Goal: Task Accomplishment & Management: Use online tool/utility

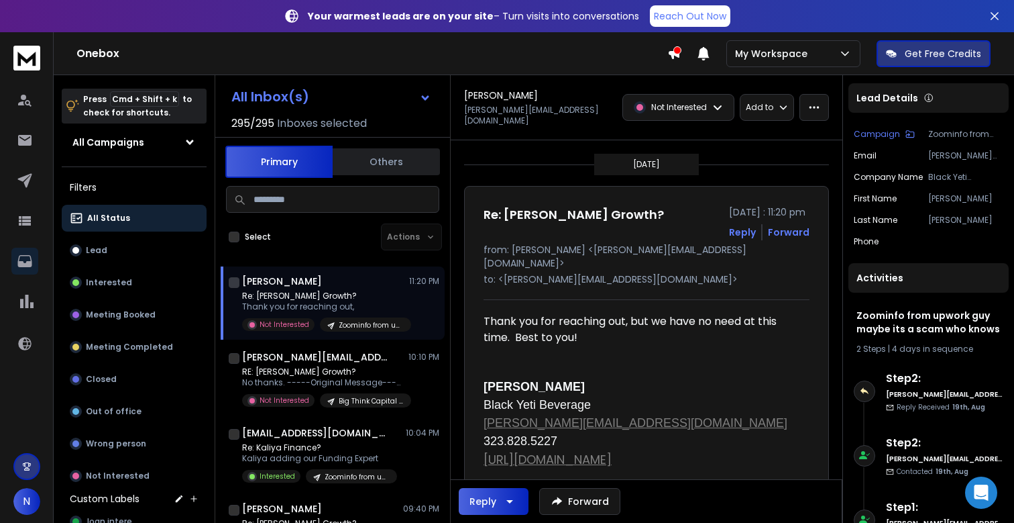
click at [362, 168] on button "Others" at bounding box center [386, 162] width 107 height 30
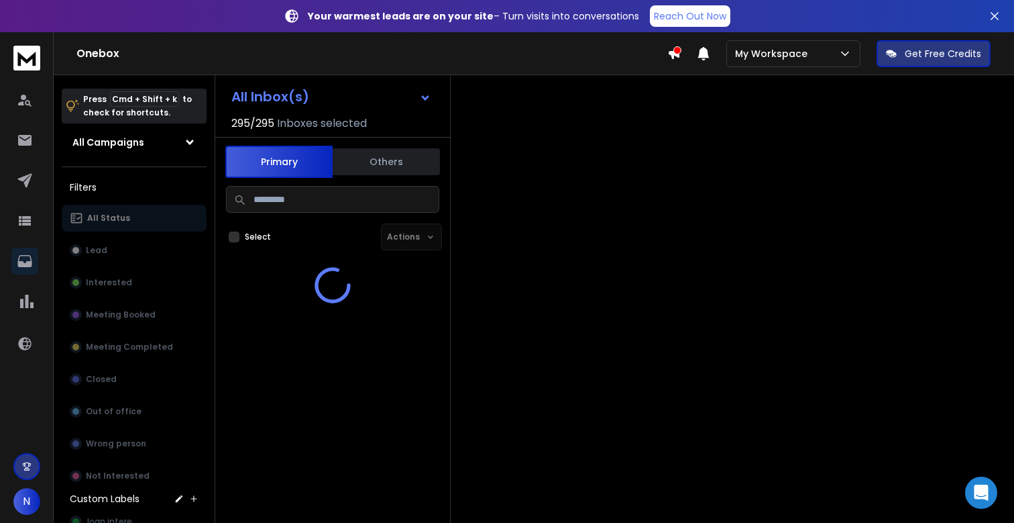
click at [258, 173] on button "Primary" at bounding box center [278, 162] width 107 height 32
click at [258, 172] on button "Primary" at bounding box center [278, 162] width 107 height 32
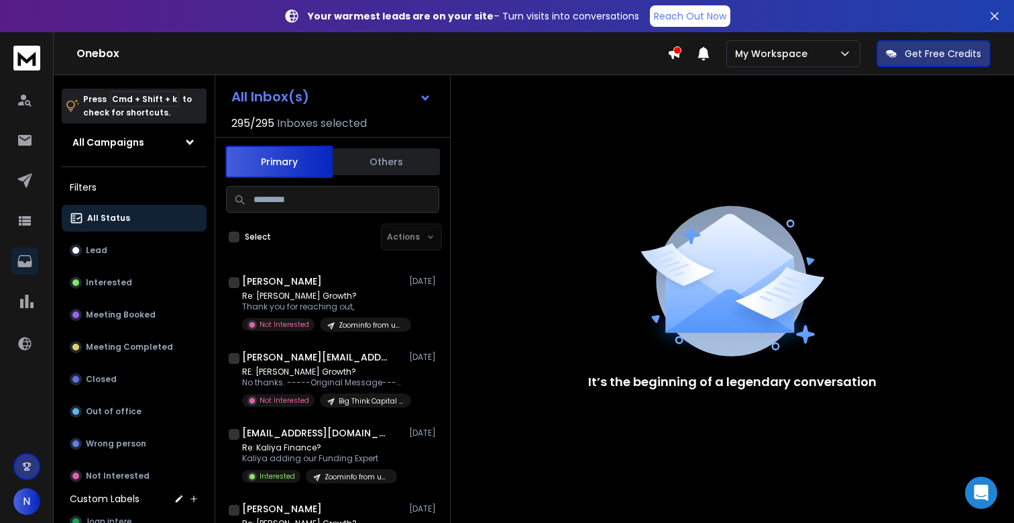
click at [390, 159] on button "Others" at bounding box center [386, 162] width 107 height 30
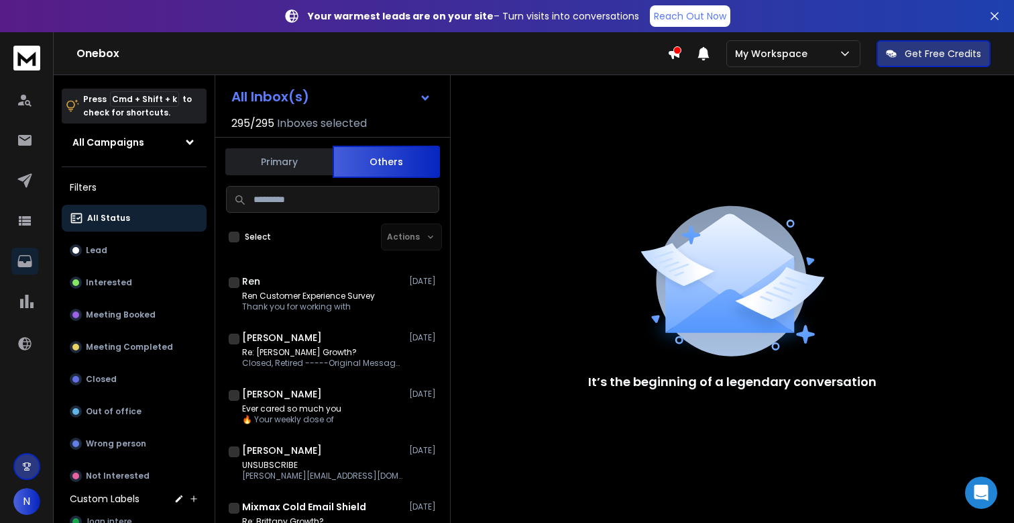
click at [273, 160] on button "Primary" at bounding box center [278, 162] width 107 height 30
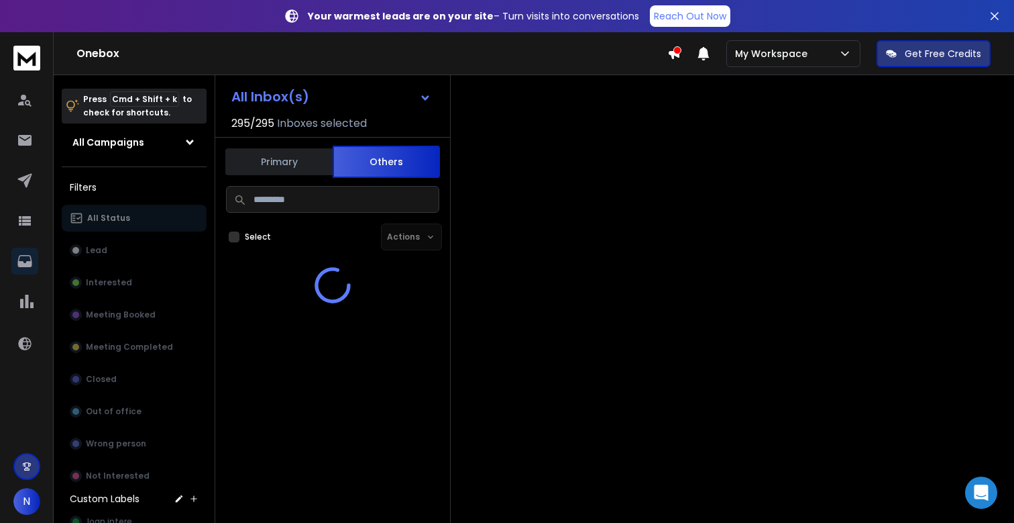
click at [364, 161] on button "Others" at bounding box center [386, 162] width 107 height 32
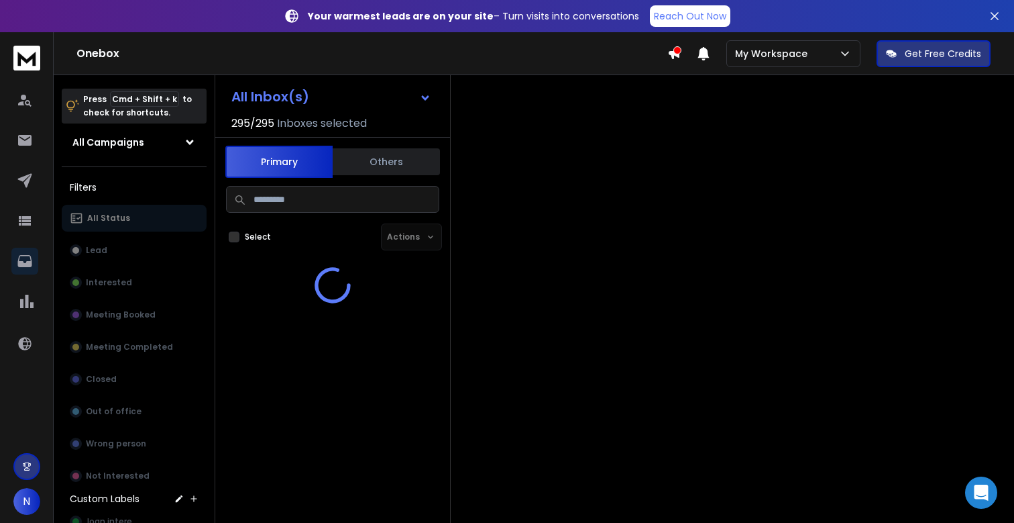
click at [266, 166] on button "Primary" at bounding box center [278, 162] width 107 height 32
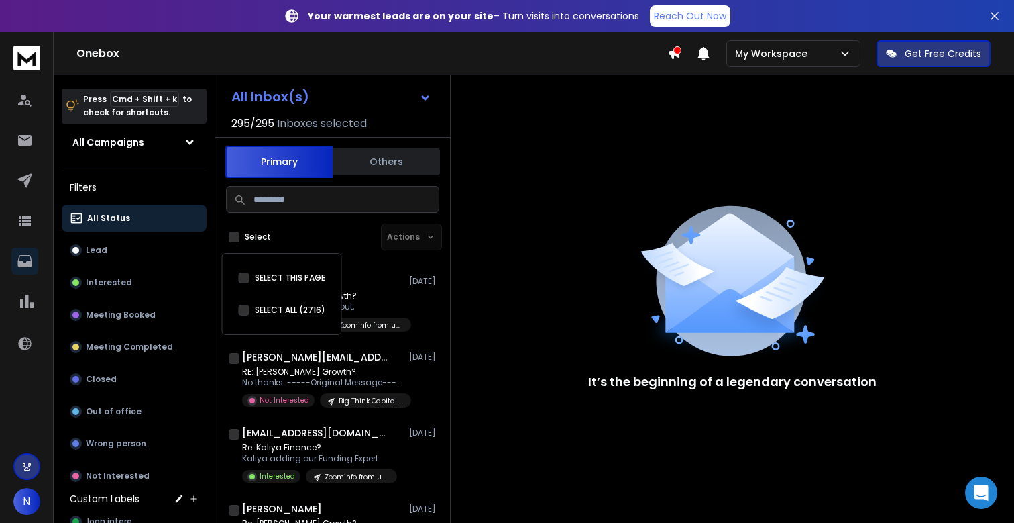
click at [388, 186] on input at bounding box center [332, 199] width 213 height 27
click at [387, 186] on input at bounding box center [332, 199] width 213 height 27
drag, startPoint x: 356, startPoint y: 180, endPoint x: 364, endPoint y: 169, distance: 13.4
click at [356, 178] on div "Primary Others Select Actions [PERSON_NAME] [DATE] Re: [PERSON_NAME] Growth? Th…" at bounding box center [332, 399] width 235 height 502
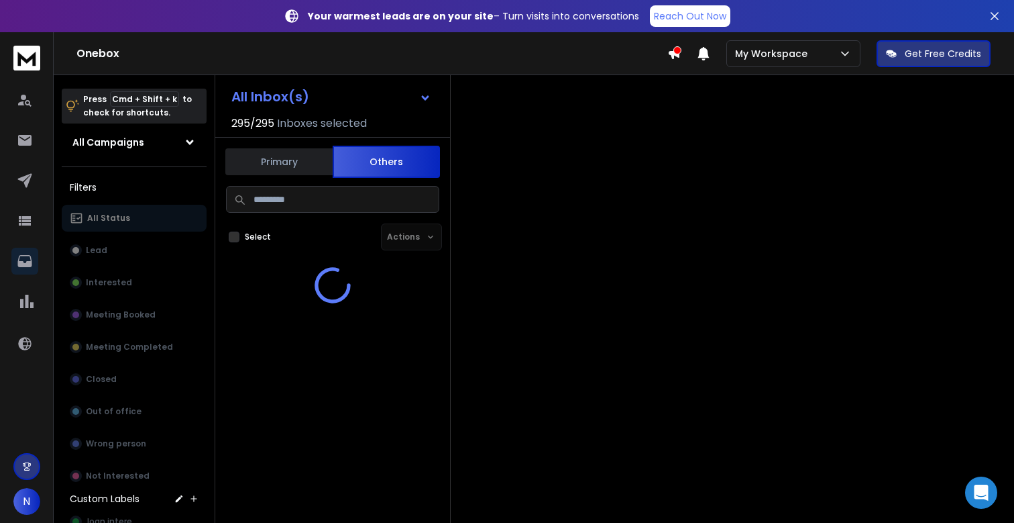
click at [365, 167] on button "Others" at bounding box center [386, 162] width 107 height 32
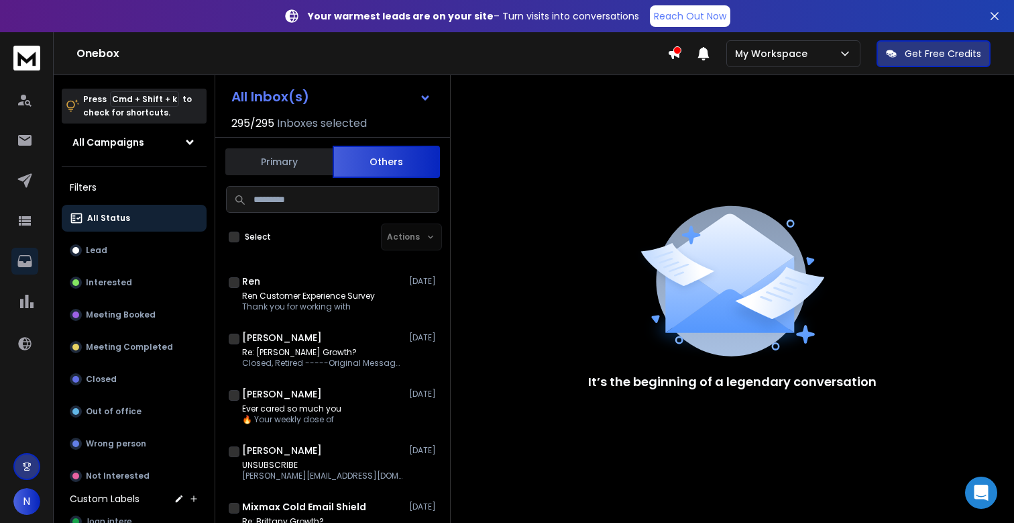
click at [299, 167] on button "Primary" at bounding box center [278, 162] width 107 height 30
